Goal: Task Accomplishment & Management: Manage account settings

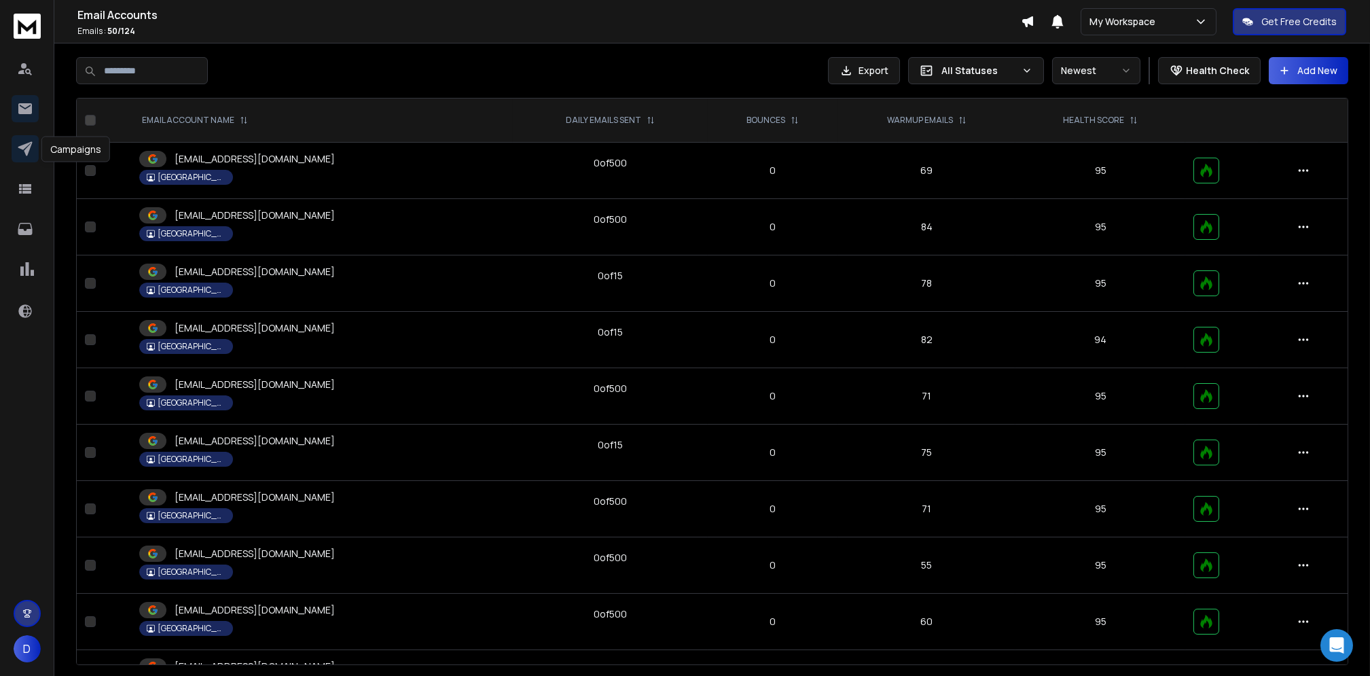
click at [23, 141] on icon at bounding box center [25, 149] width 16 height 16
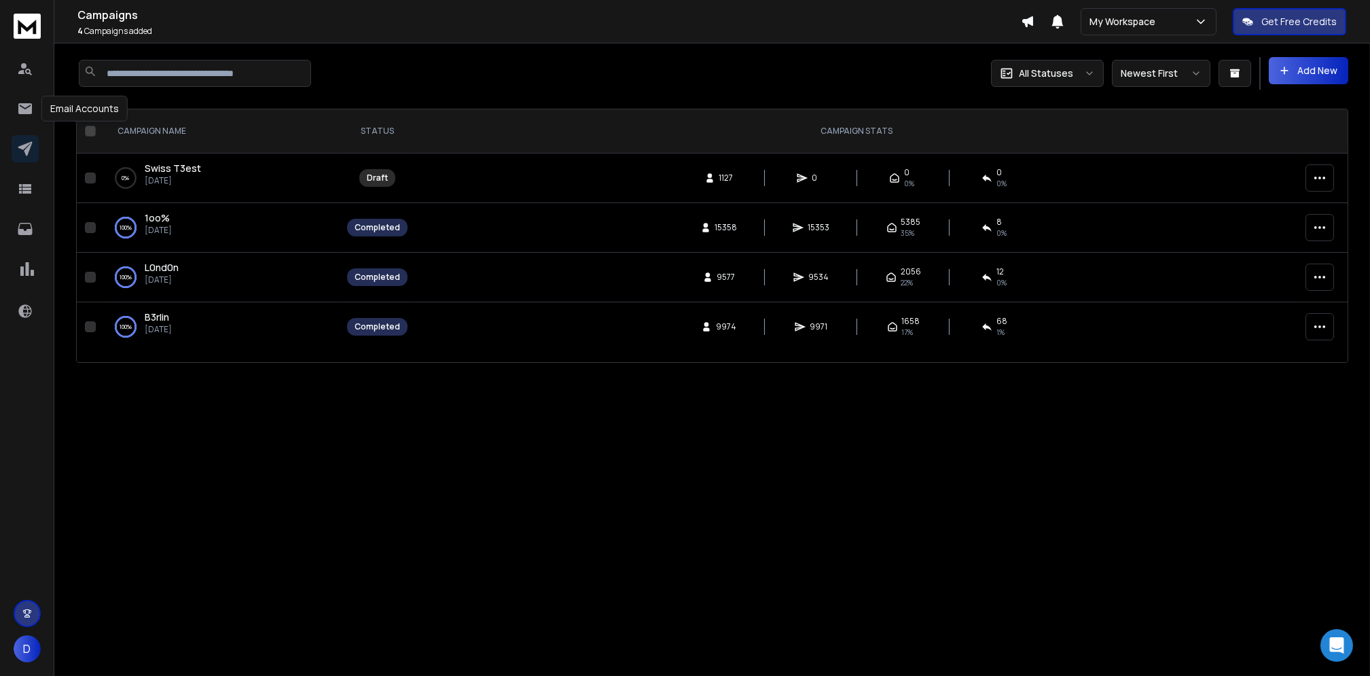
click at [31, 123] on div at bounding box center [27, 111] width 31 height 32
click at [17, 109] on icon at bounding box center [25, 109] width 16 height 16
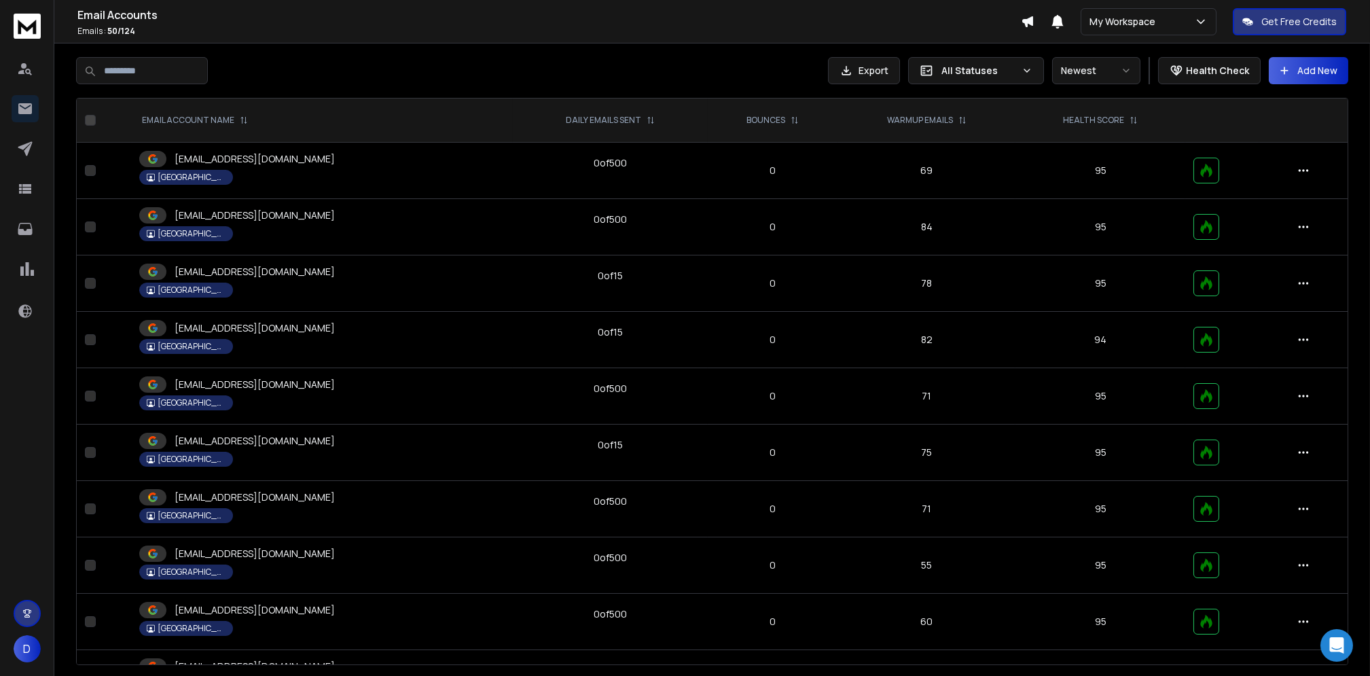
click at [1078, 132] on th "HEALTH SCORE" at bounding box center [1100, 120] width 170 height 44
click at [1076, 128] on th "HEALTH SCORE" at bounding box center [1100, 120] width 170 height 44
click at [1072, 126] on th "HEALTH SCORE" at bounding box center [1100, 120] width 170 height 44
click at [1083, 123] on p "HEALTH SCORE" at bounding box center [1093, 120] width 61 height 11
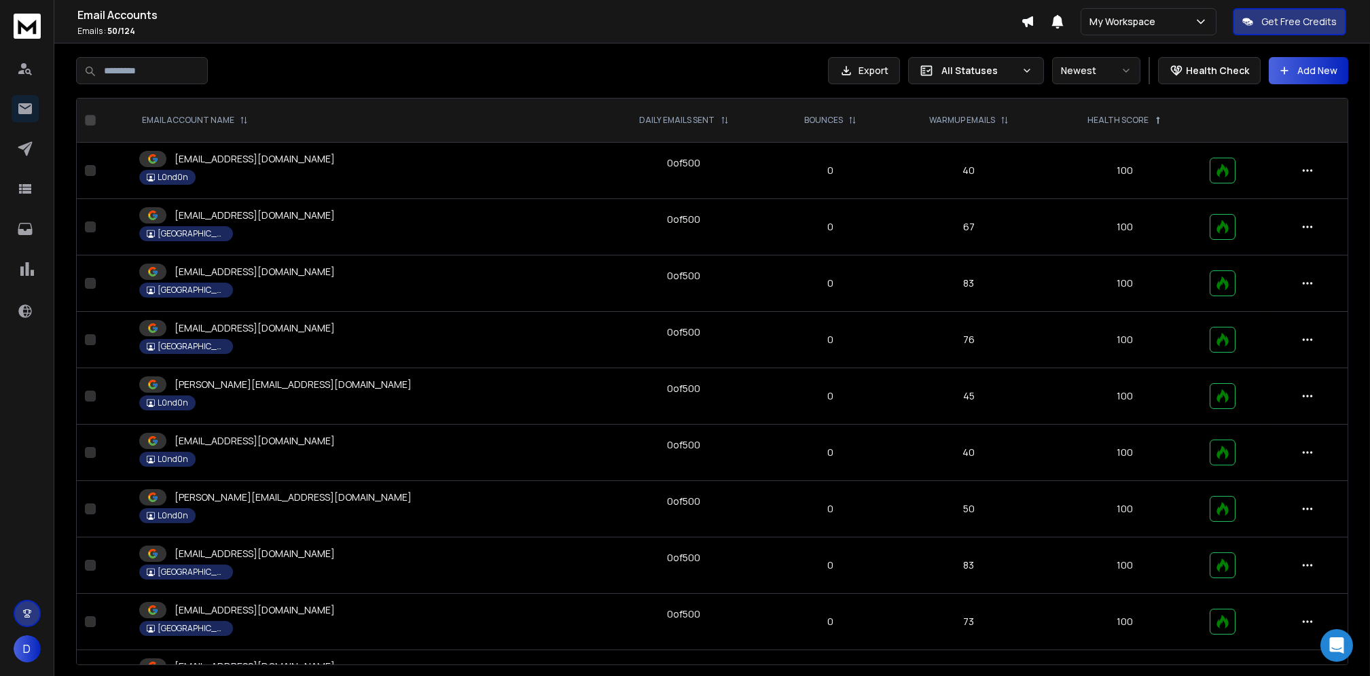
click at [1106, 128] on th "HEALTH SCORE" at bounding box center [1125, 120] width 153 height 44
click at [1101, 126] on th "HEALTH SCORE" at bounding box center [1125, 120] width 153 height 44
click at [1101, 122] on p "HEALTH SCORE" at bounding box center [1117, 120] width 61 height 11
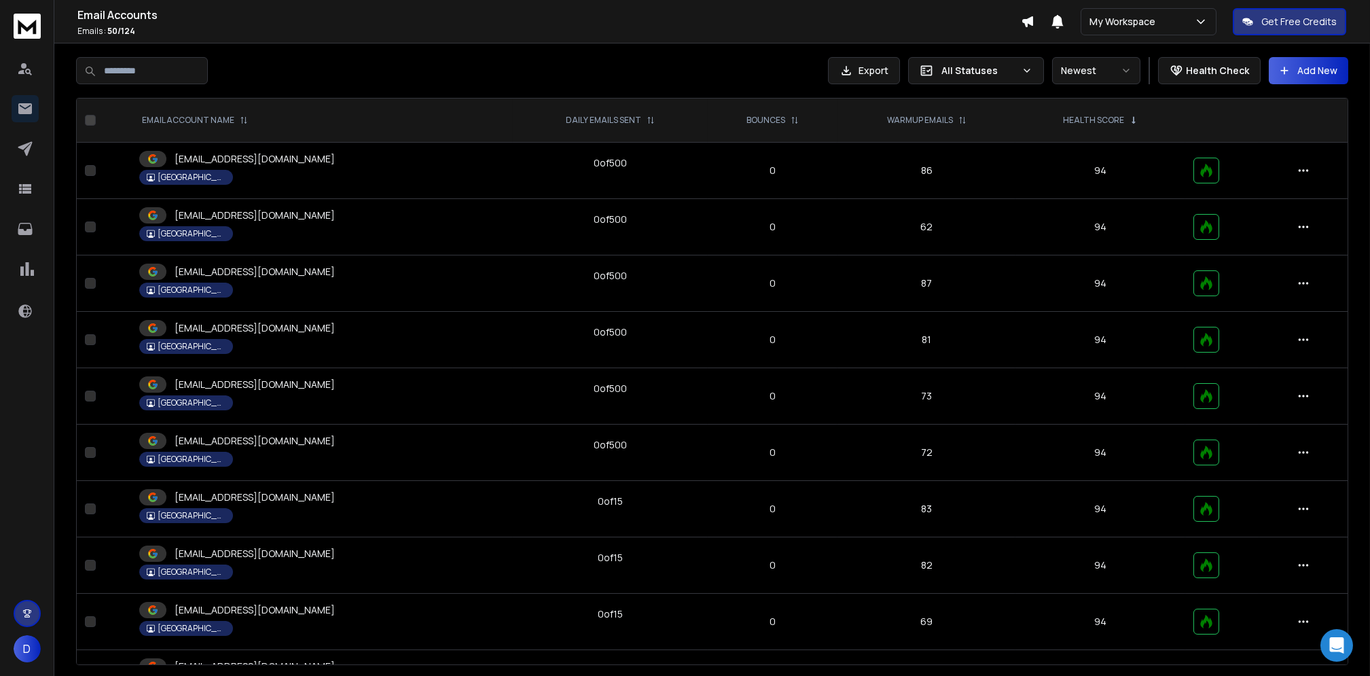
click at [746, 115] on div "BOUNCES" at bounding box center [772, 120] width 109 height 11
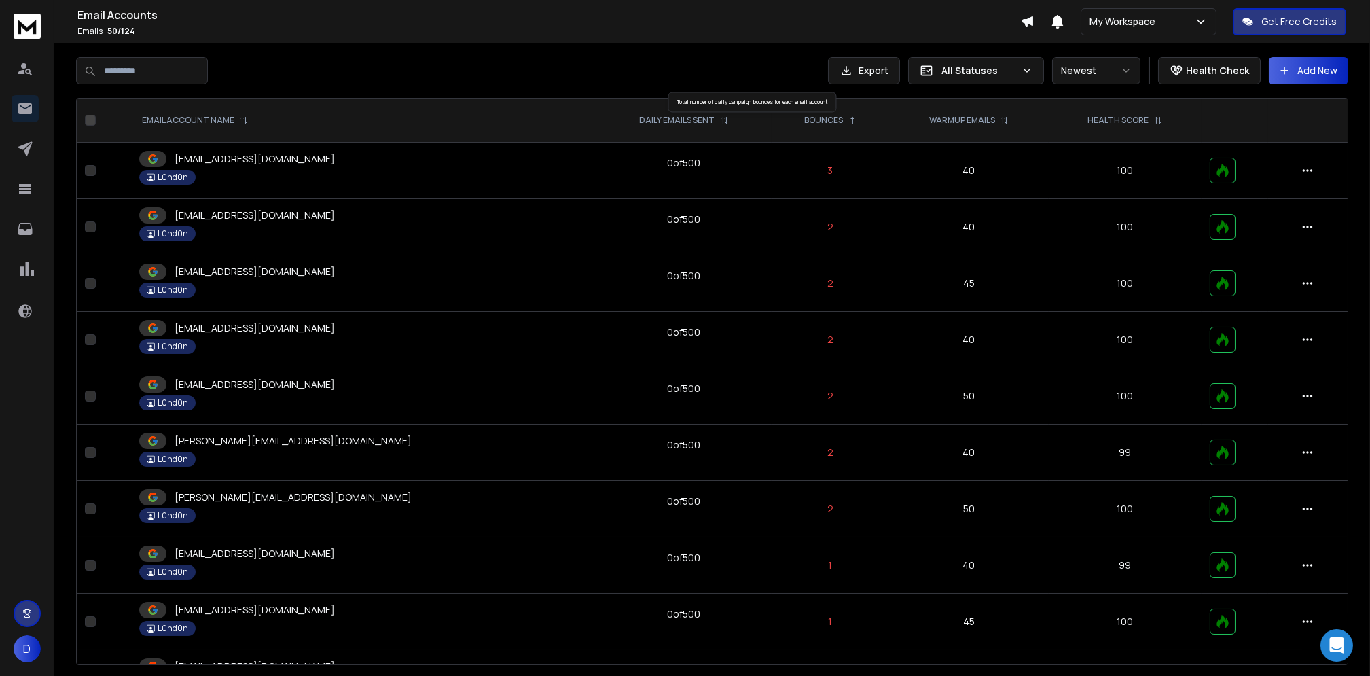
click at [804, 120] on p "BOUNCES" at bounding box center [823, 120] width 39 height 11
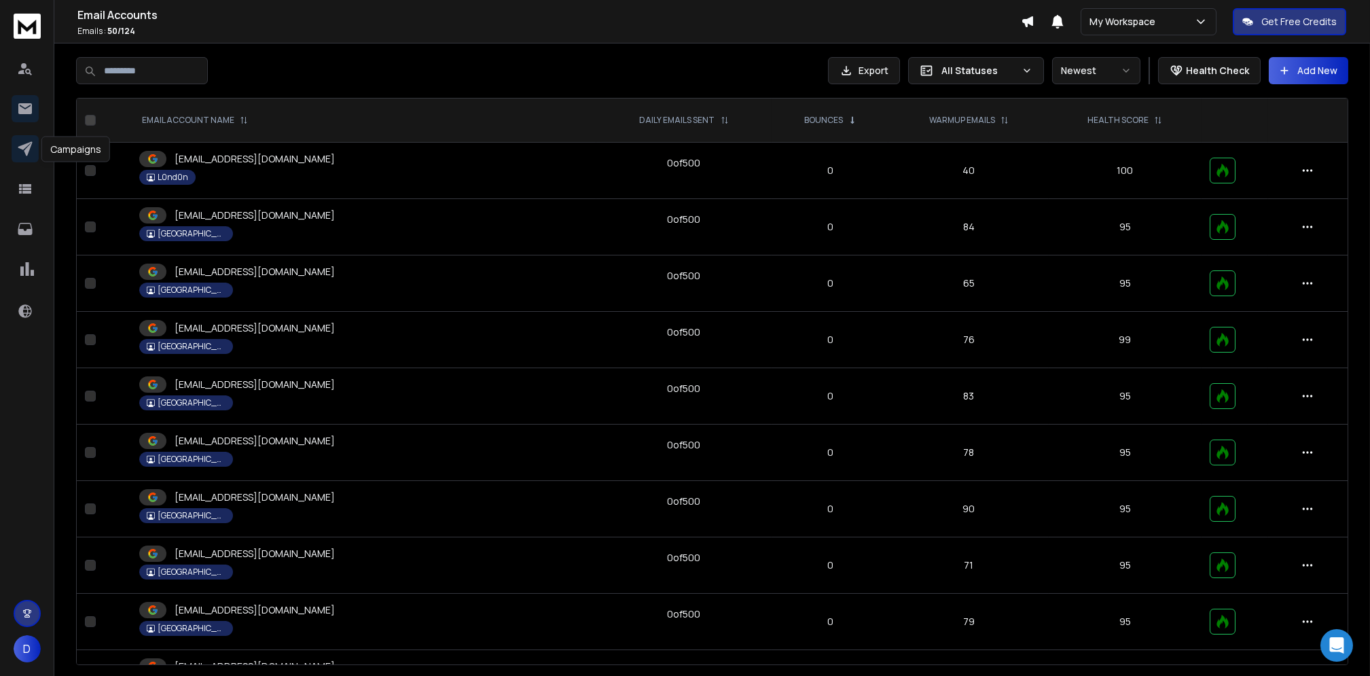
click at [17, 156] on icon at bounding box center [25, 149] width 16 height 16
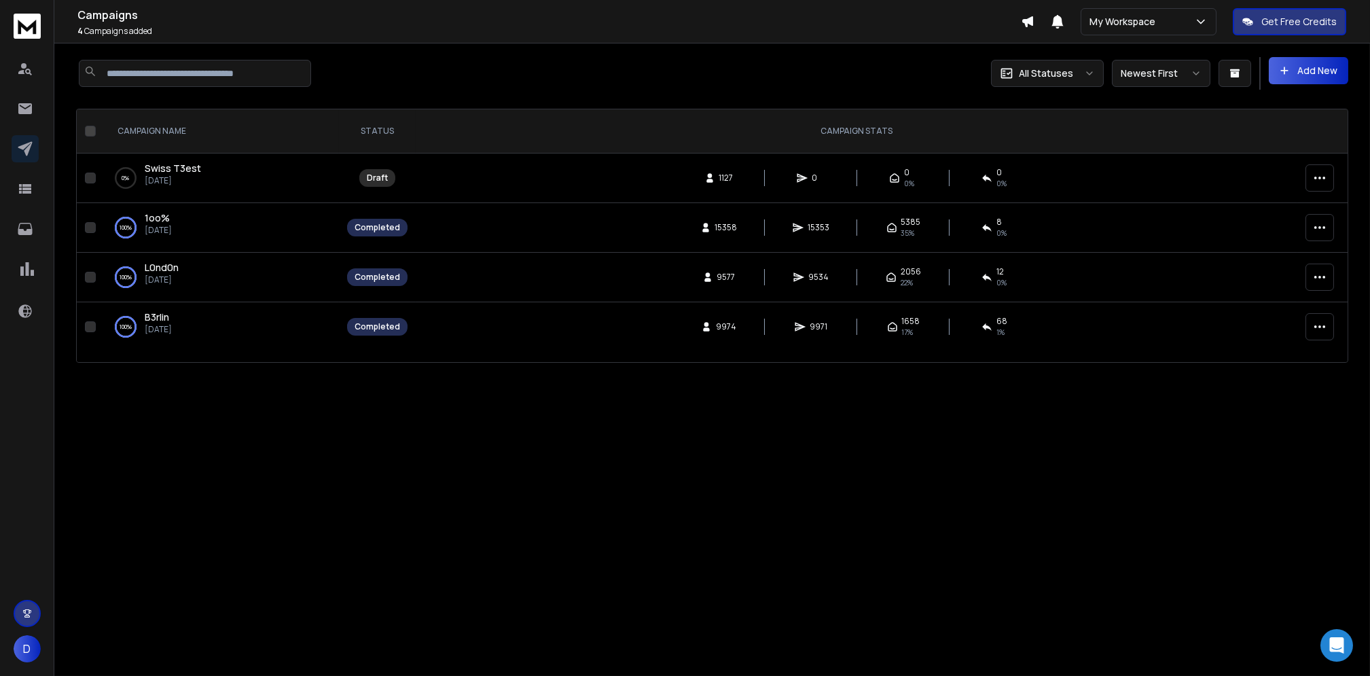
click at [587, 153] on table "CAMPAIGN NAME STATUS CAMPAIGN STATS 0 % Swiss T3est [DATE] Draft 1127 0 0 0% 0 …" at bounding box center [712, 235] width 1271 height 253
click at [587, 153] on td "1127 0 0 0% 0 0%" at bounding box center [856, 178] width 881 height 50
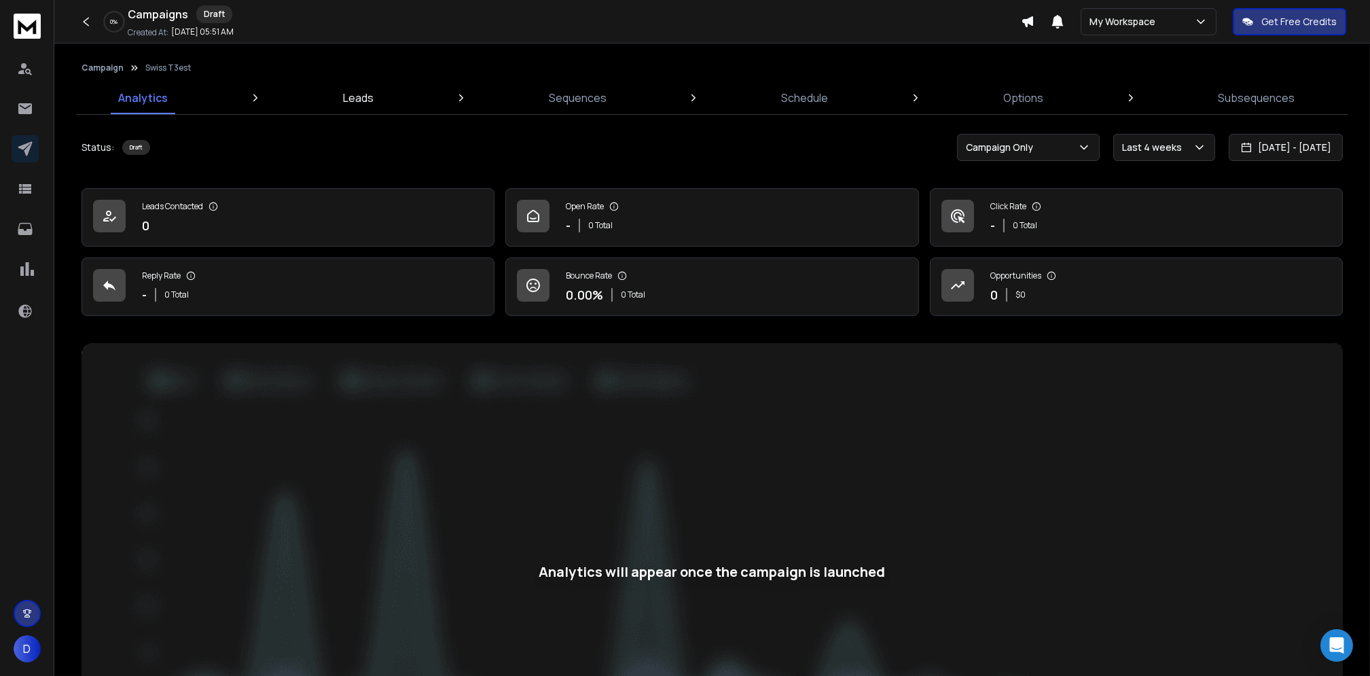
click at [352, 88] on link "Leads" at bounding box center [358, 97] width 47 height 33
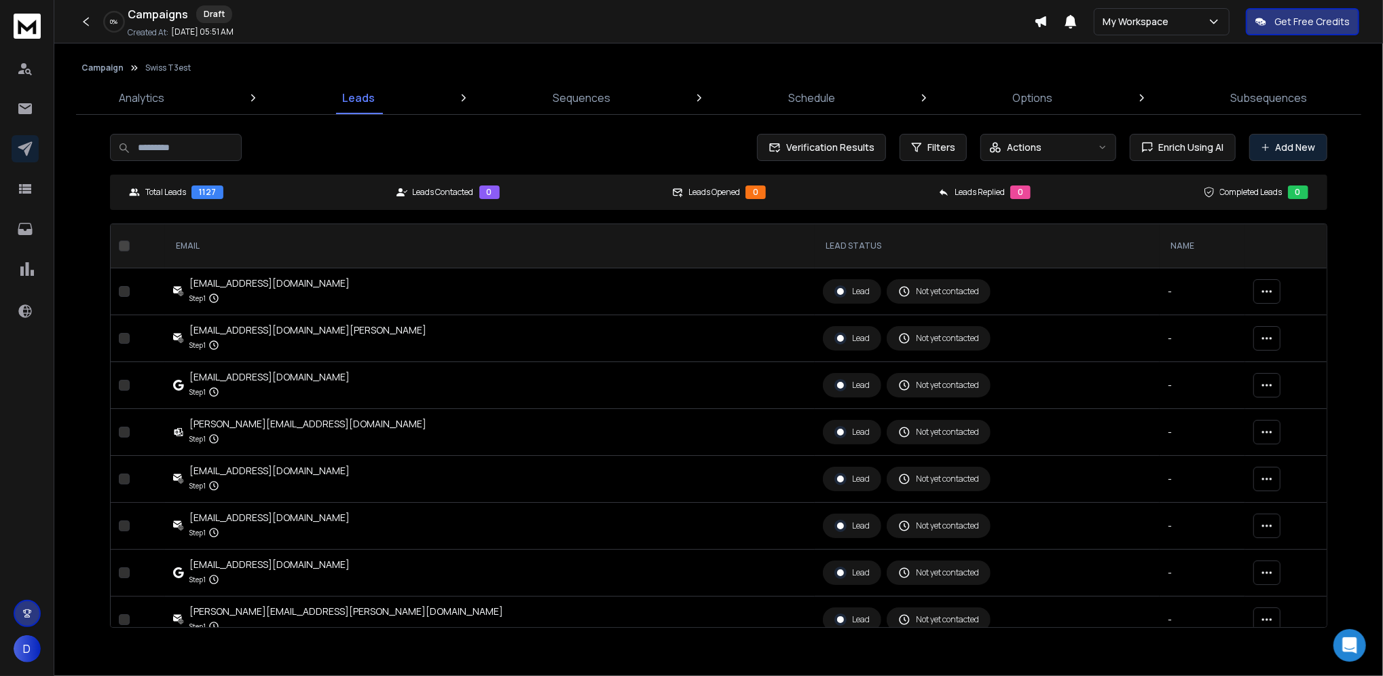
click at [1258, 156] on button "Add New" at bounding box center [1289, 147] width 78 height 27
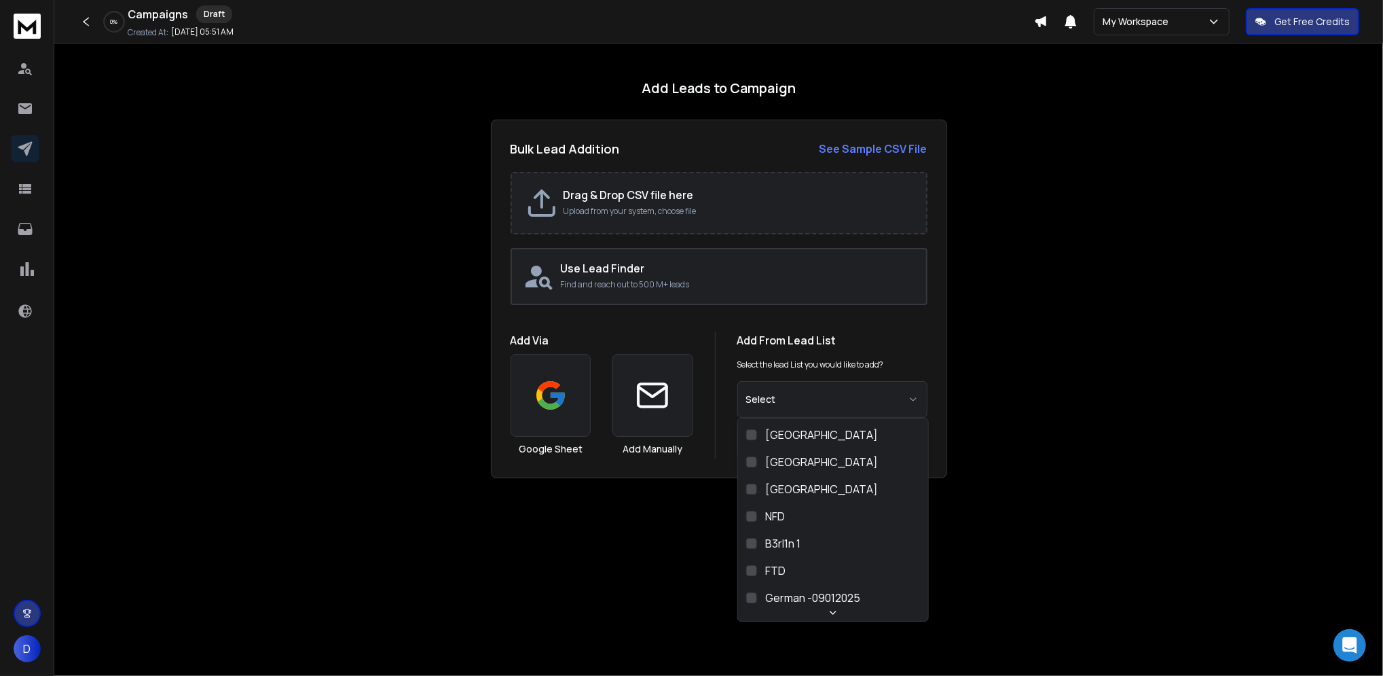
click at [778, 388] on button "Select" at bounding box center [832, 399] width 190 height 37
click at [784, 603] on div "German -09012025" at bounding box center [812, 597] width 95 height 16
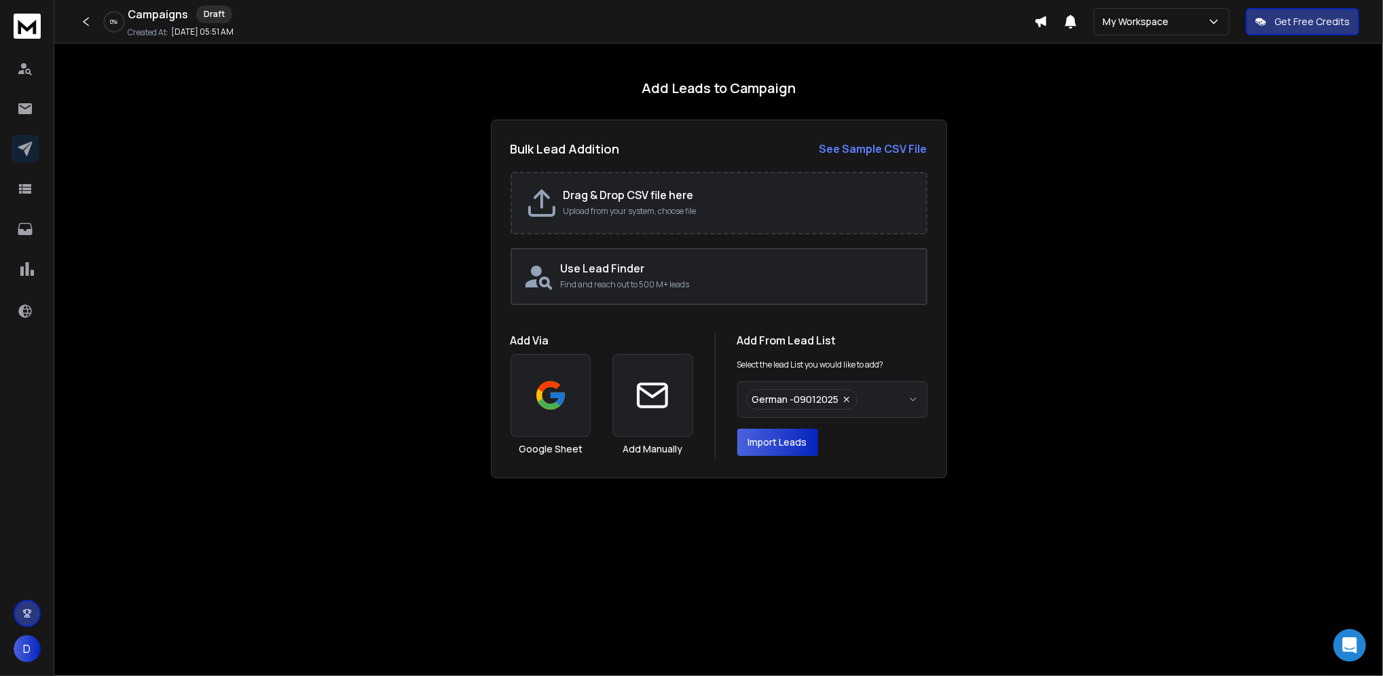
drag, startPoint x: 995, startPoint y: 500, endPoint x: 797, endPoint y: 440, distance: 206.5
click at [797, 440] on div "Your warmest leads are on your site – Turn visits into conversations Reach Out …" at bounding box center [691, 338] width 1383 height 676
click at [797, 440] on button "Import Leads" at bounding box center [777, 442] width 81 height 27
click at [22, 120] on link at bounding box center [25, 108] width 27 height 27
